Goal: Navigation & Orientation: Find specific page/section

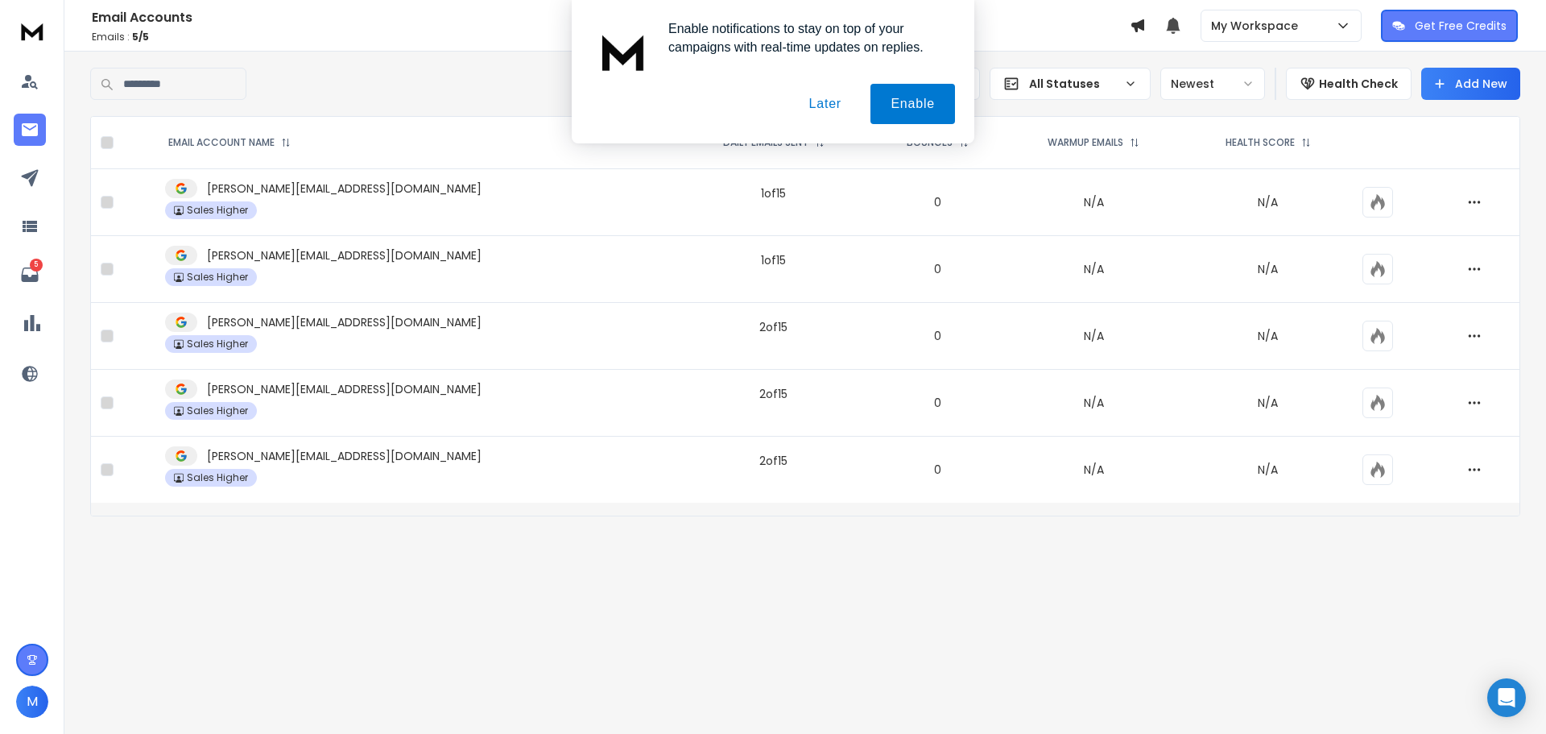
click at [838, 110] on button "Later" at bounding box center [824, 104] width 72 height 40
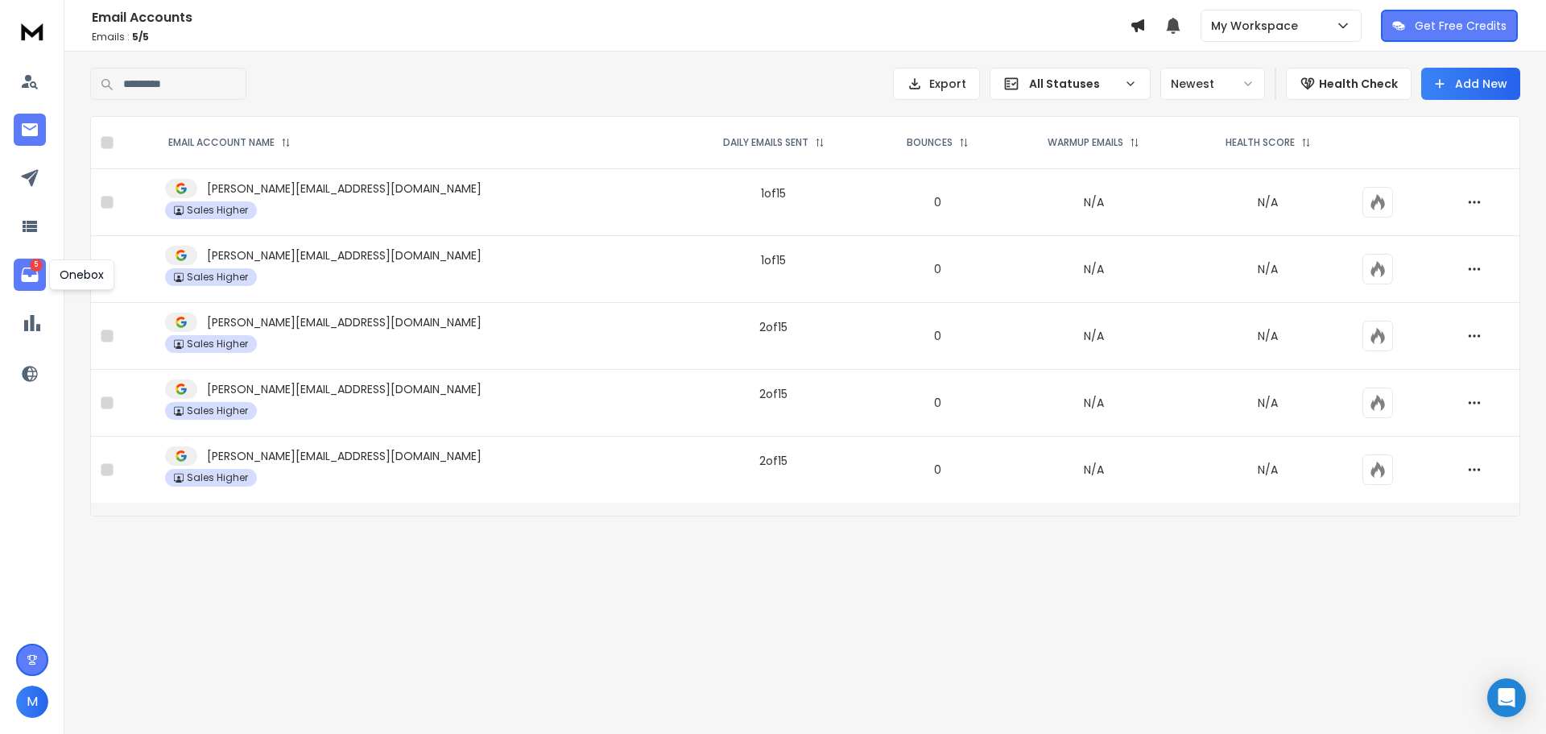
click at [22, 279] on icon at bounding box center [29, 274] width 17 height 14
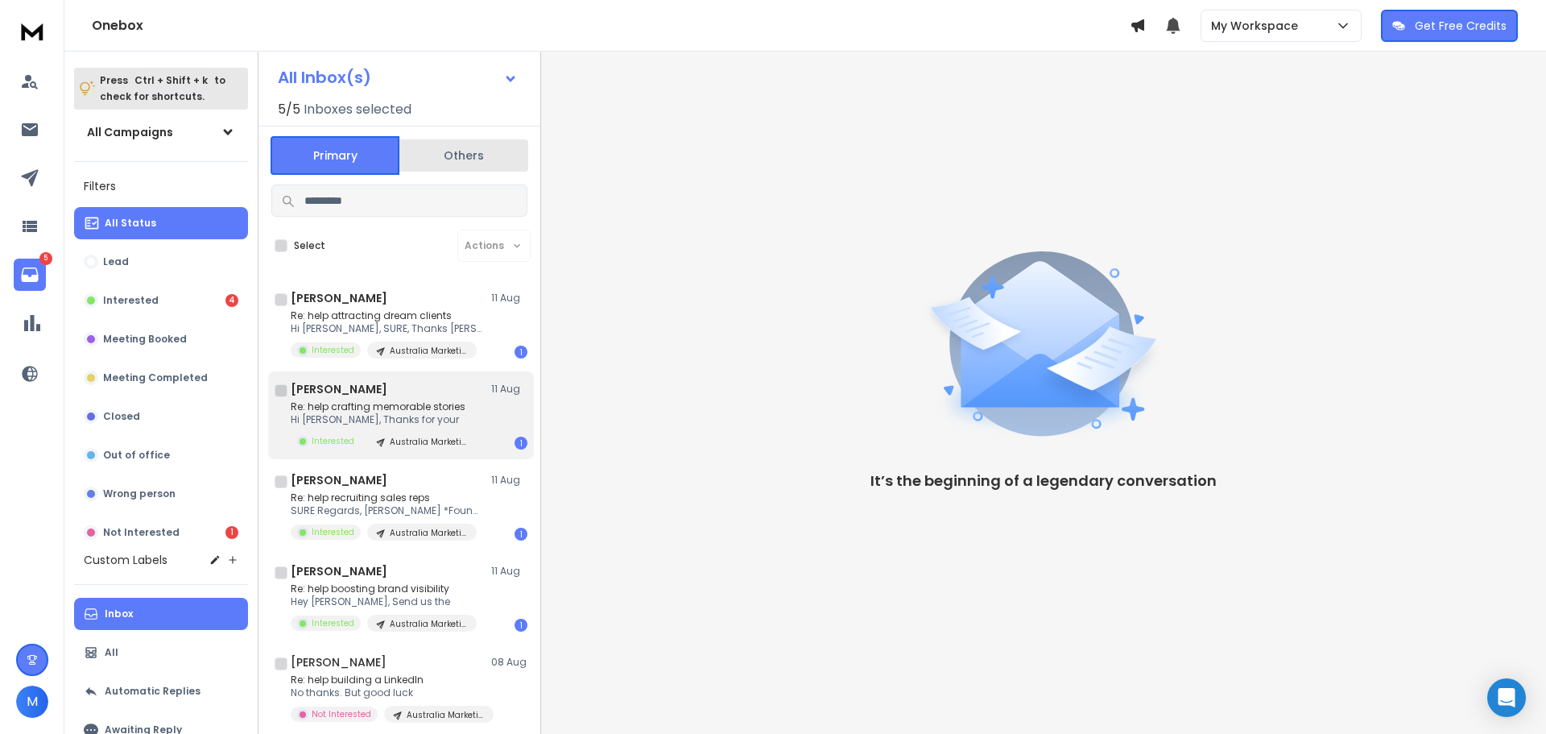
scroll to position [161, 0]
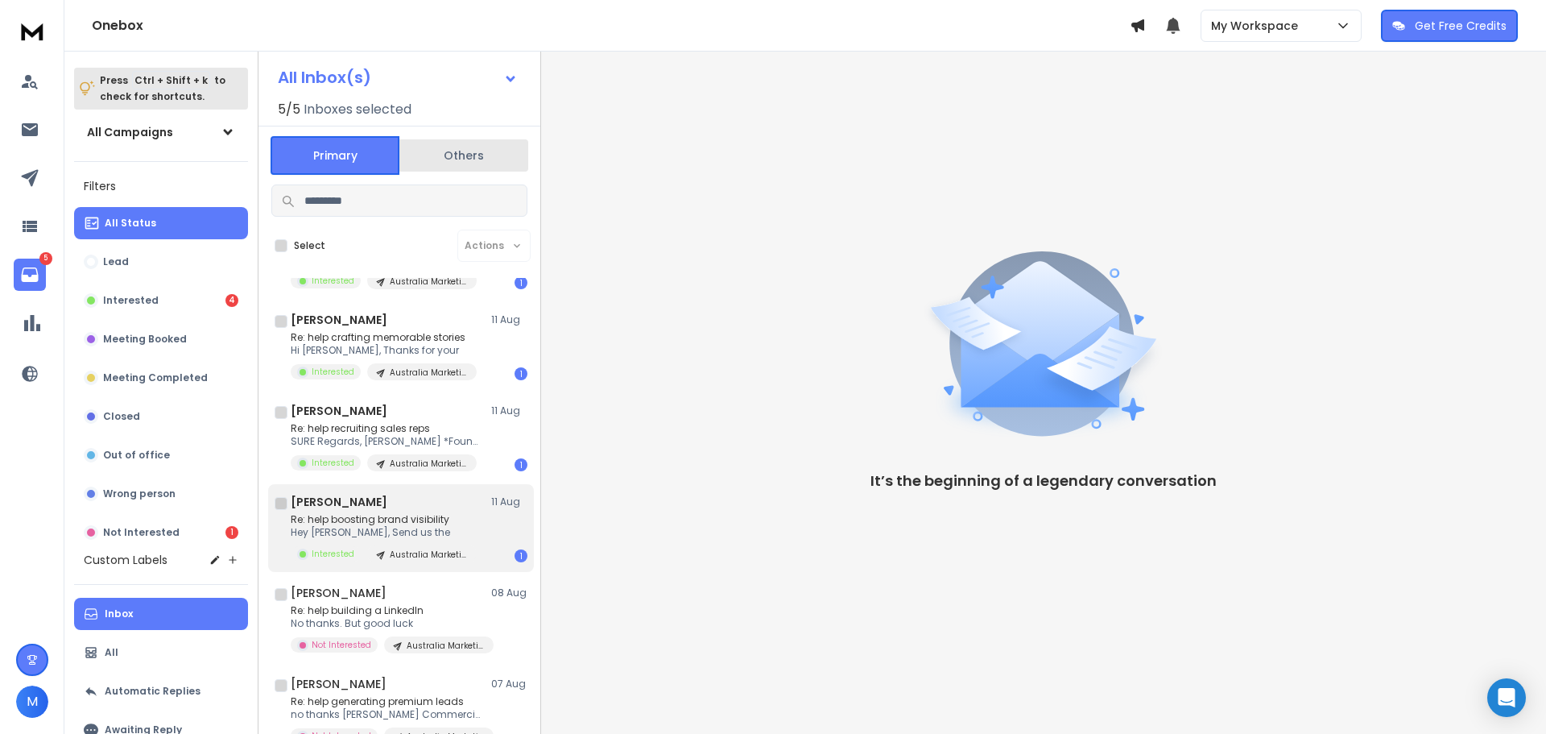
click at [379, 536] on p "Hey [PERSON_NAME], Send us the" at bounding box center [384, 532] width 186 height 13
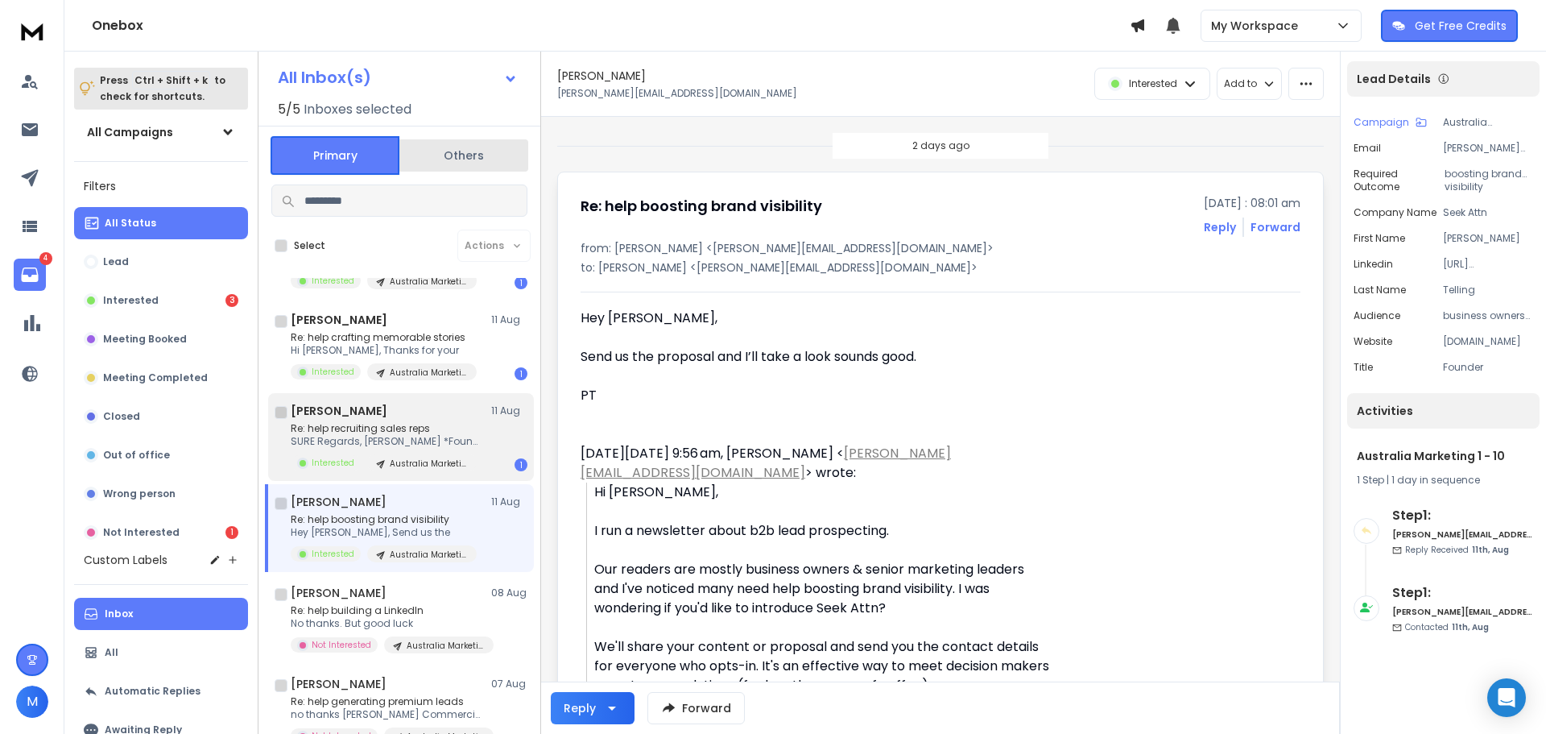
click at [412, 429] on p "Re: help recruiting sales reps" at bounding box center [387, 428] width 193 height 13
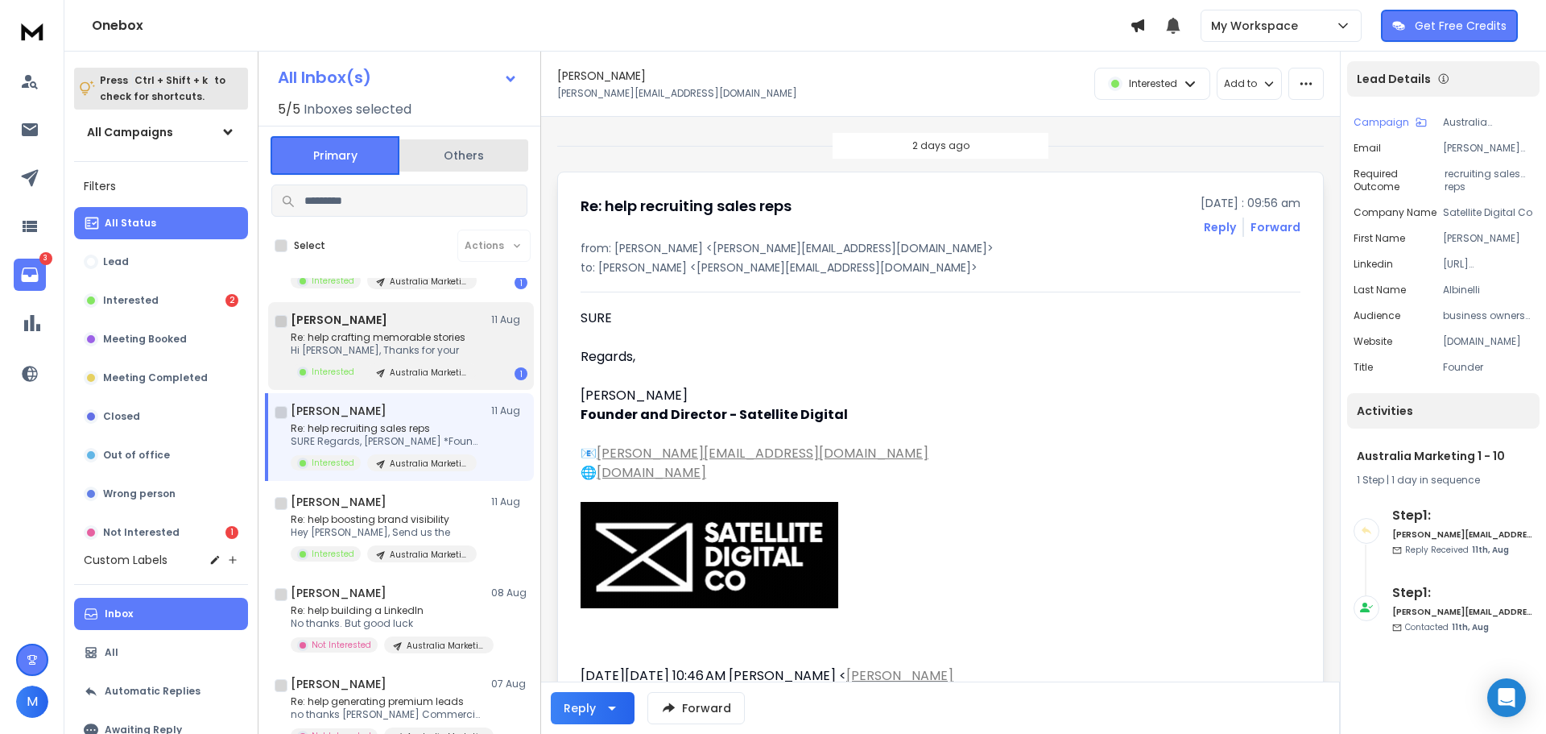
click at [420, 349] on p "Hi [PERSON_NAME], Thanks for your" at bounding box center [384, 350] width 186 height 13
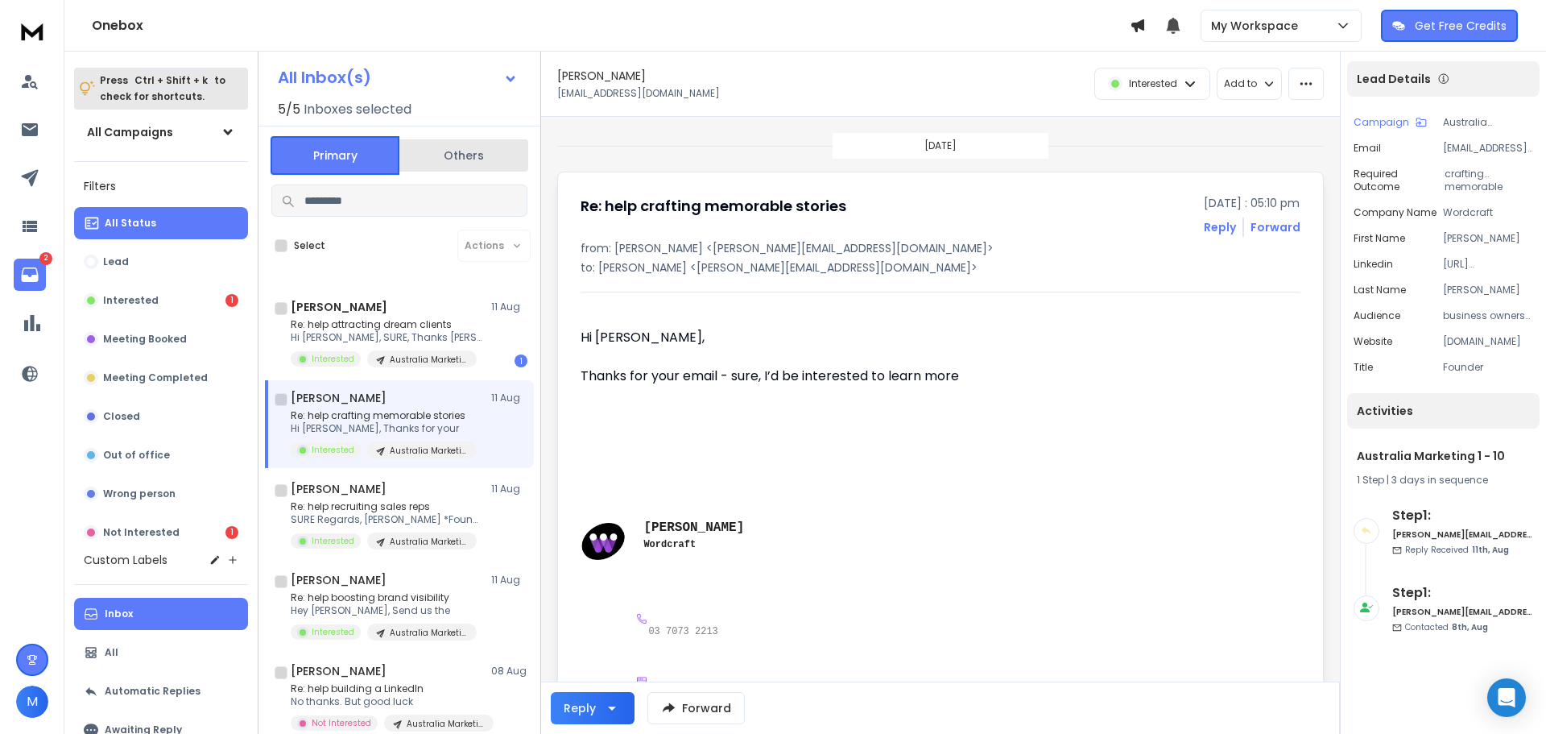
scroll to position [81, 0]
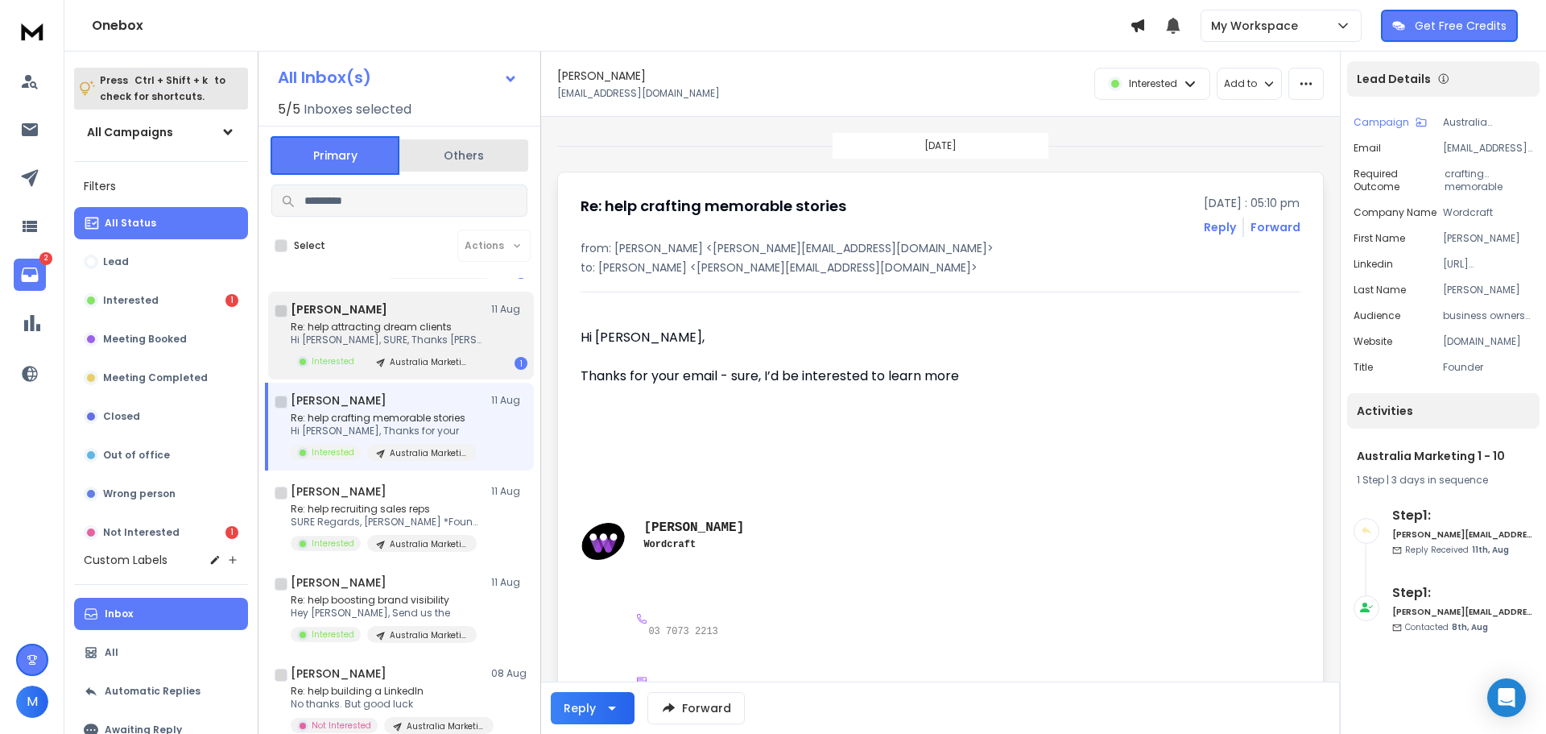
click at [420, 345] on p "Hi [PERSON_NAME], SURE, Thanks [PERSON_NAME]" at bounding box center [387, 339] width 193 height 13
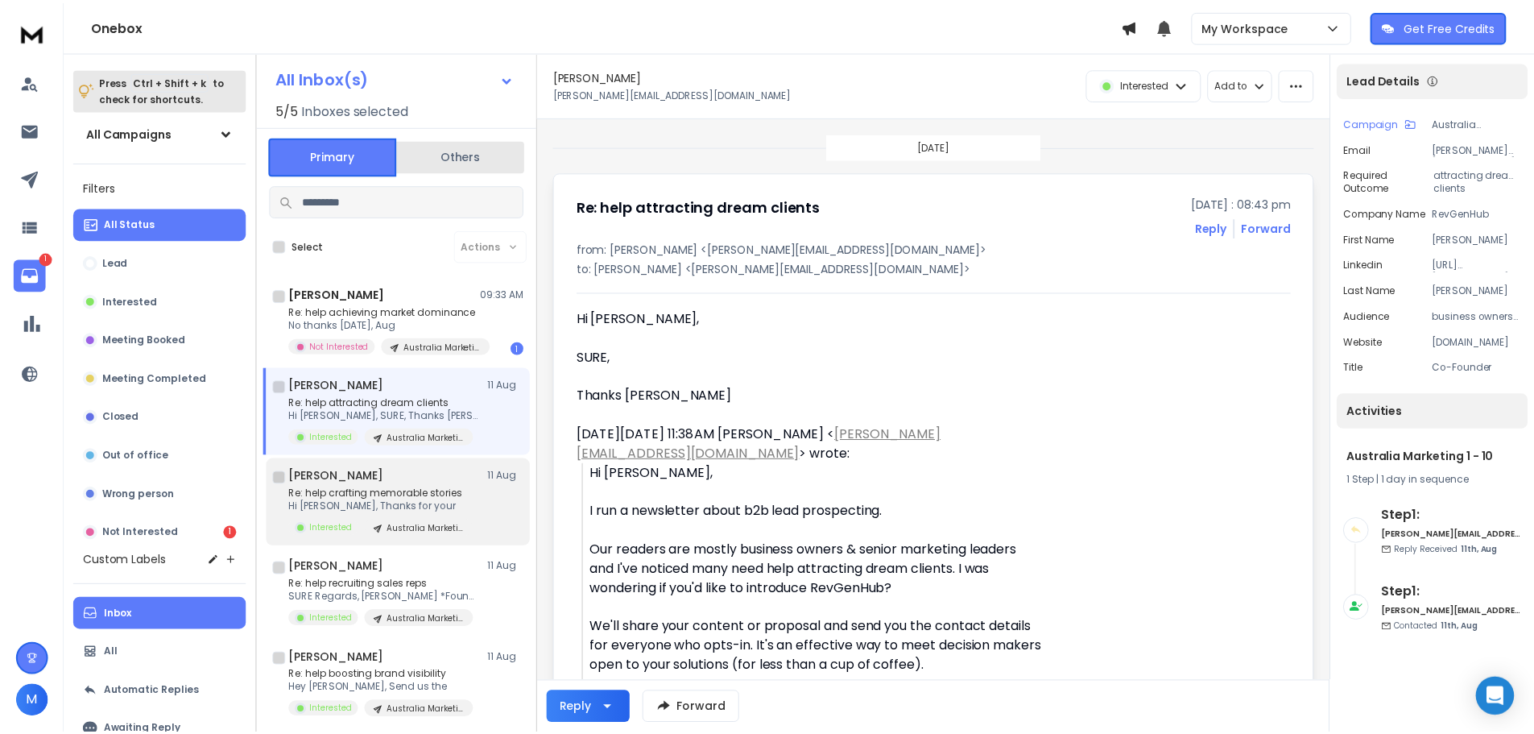
scroll to position [0, 0]
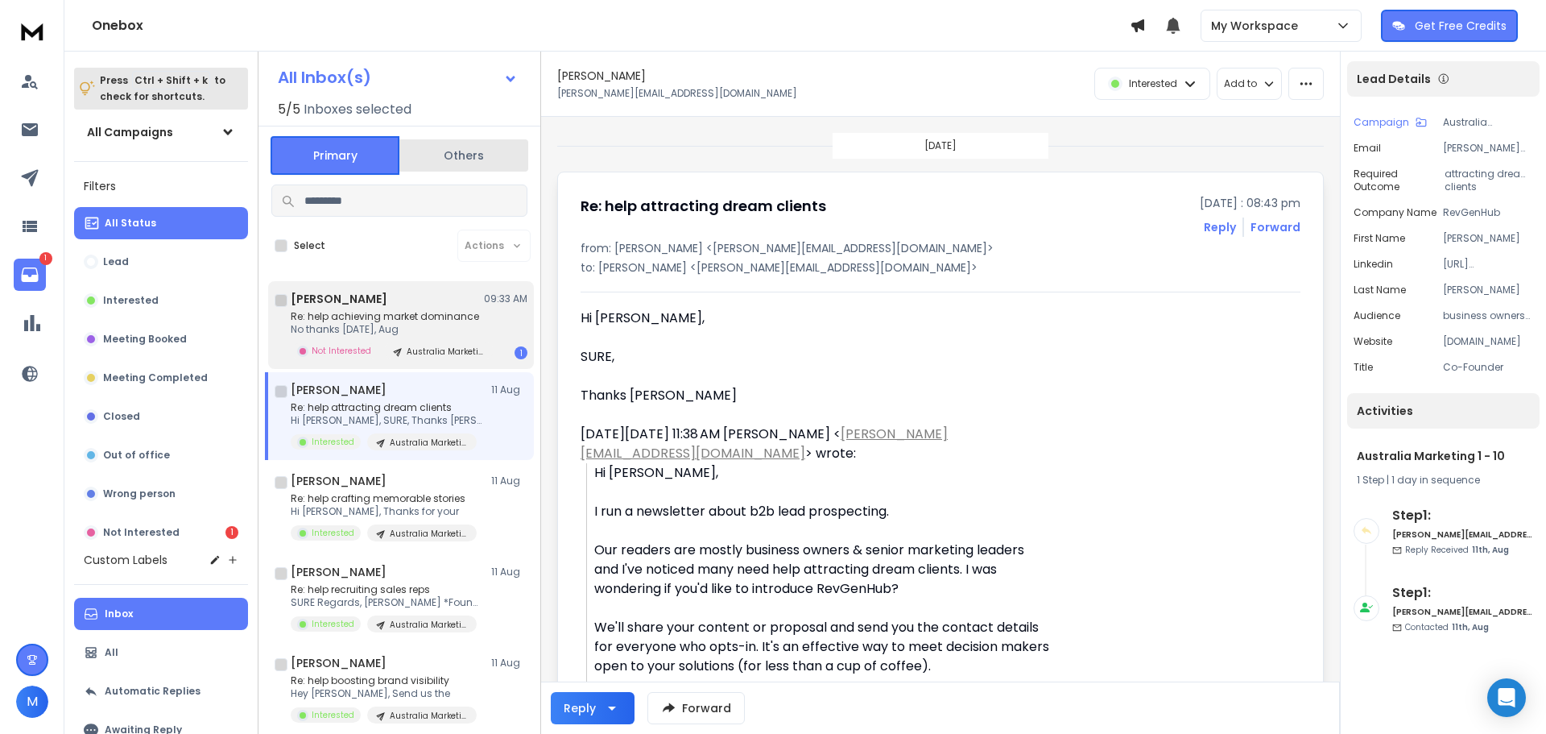
click at [411, 311] on p "Re: help achieving market dominance" at bounding box center [387, 316] width 193 height 13
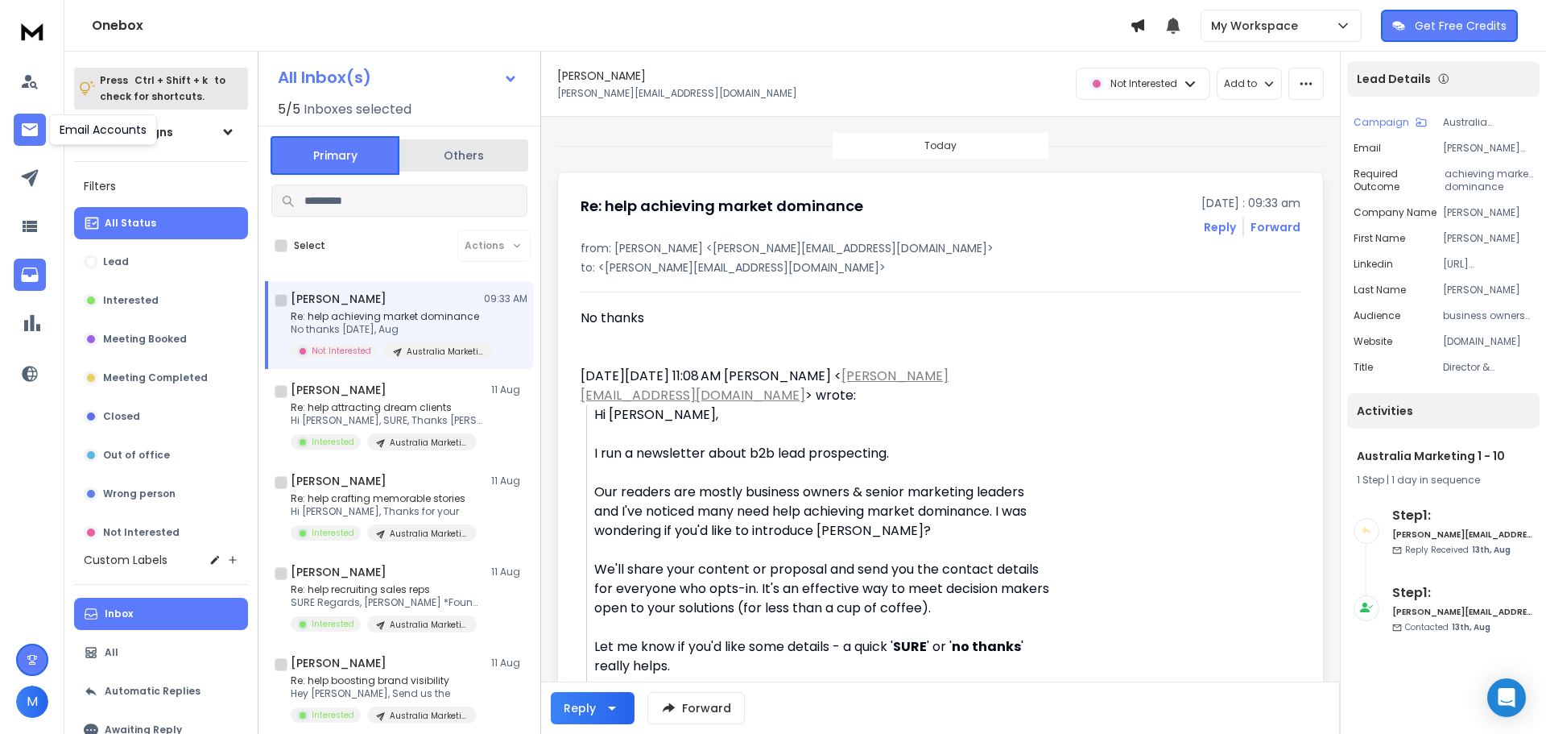
click at [24, 124] on icon at bounding box center [30, 129] width 16 height 13
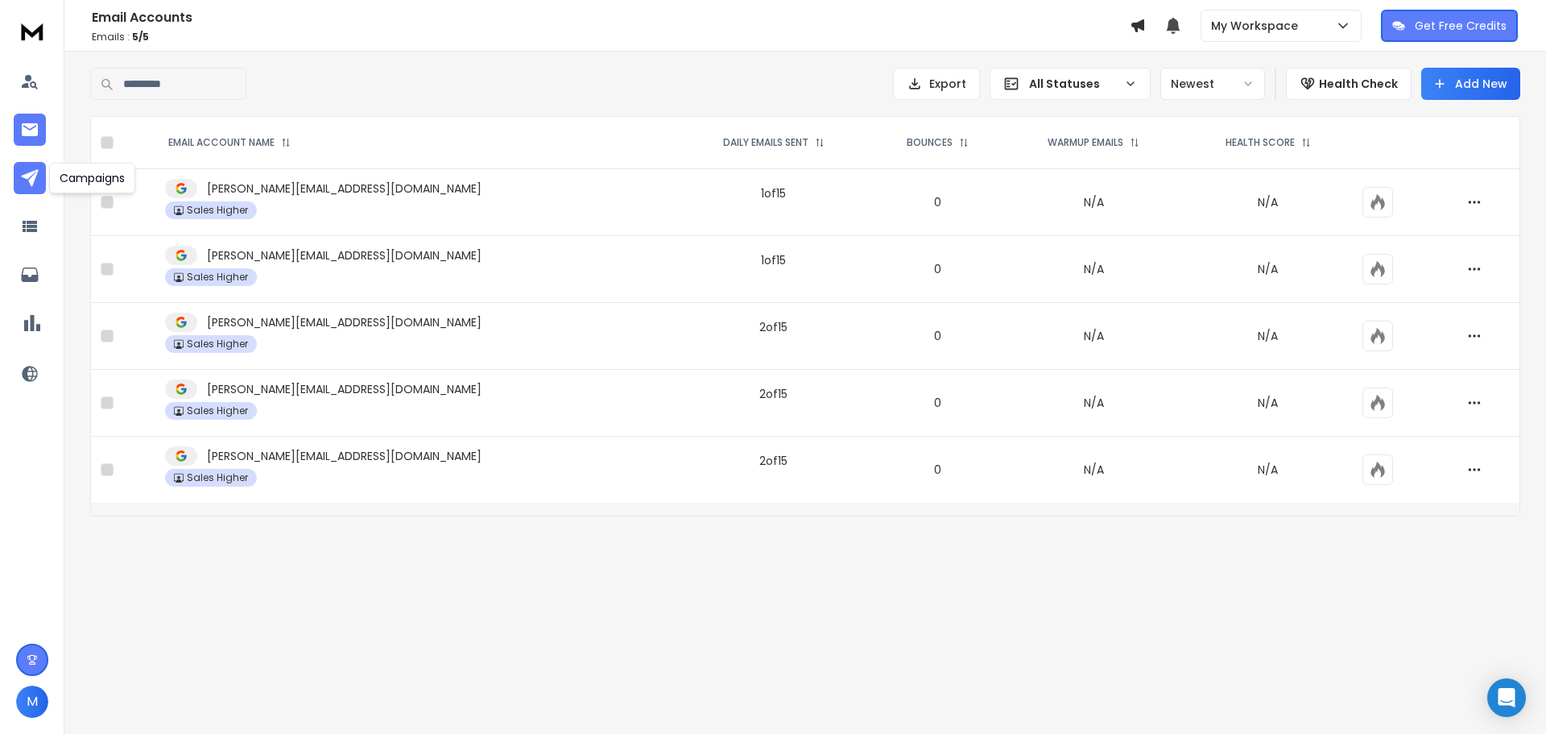
click at [20, 184] on icon at bounding box center [29, 177] width 19 height 19
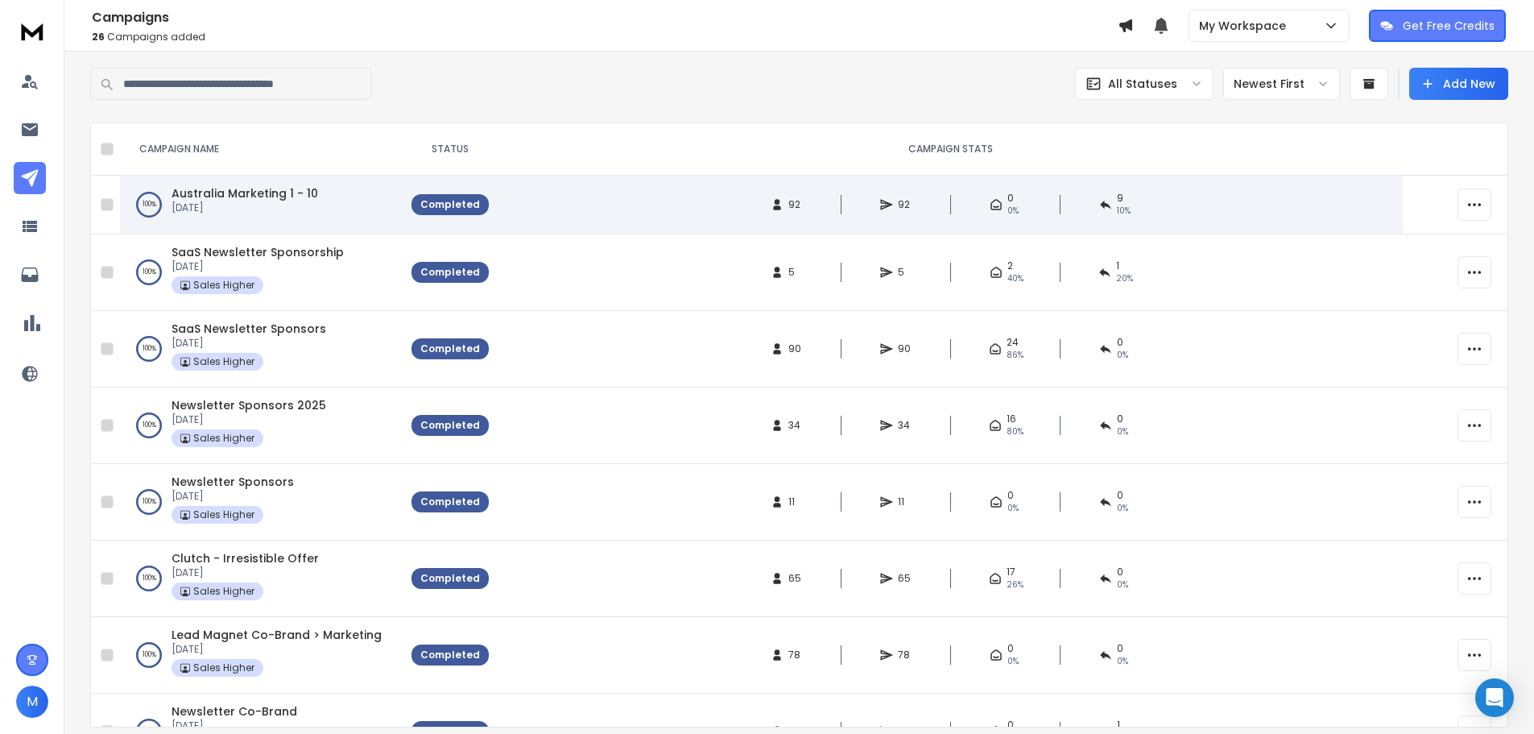
click at [186, 201] on p "[DATE]" at bounding box center [245, 207] width 147 height 13
